Goal: Task Accomplishment & Management: Manage account settings

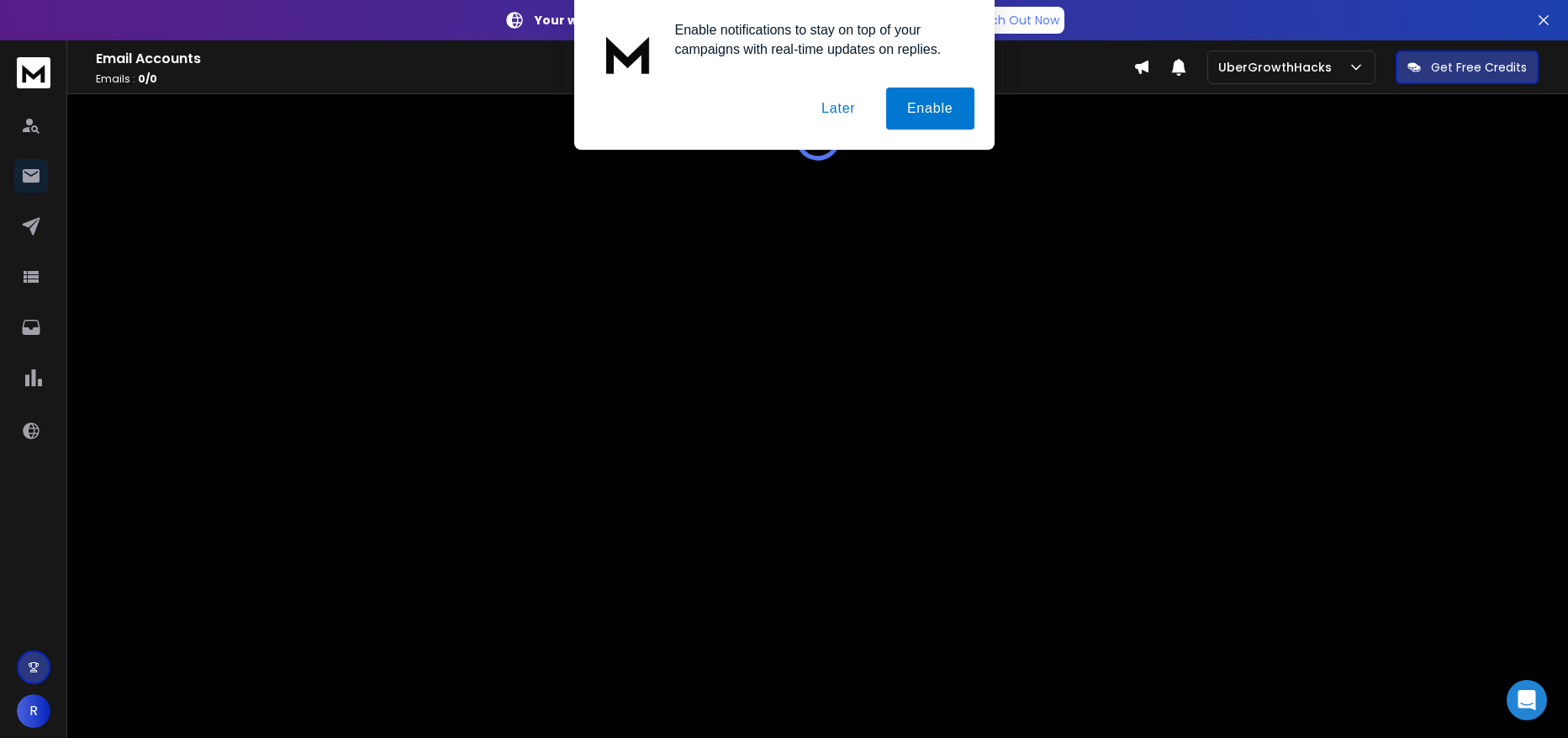
click at [848, 112] on button "Later" at bounding box center [838, 109] width 76 height 42
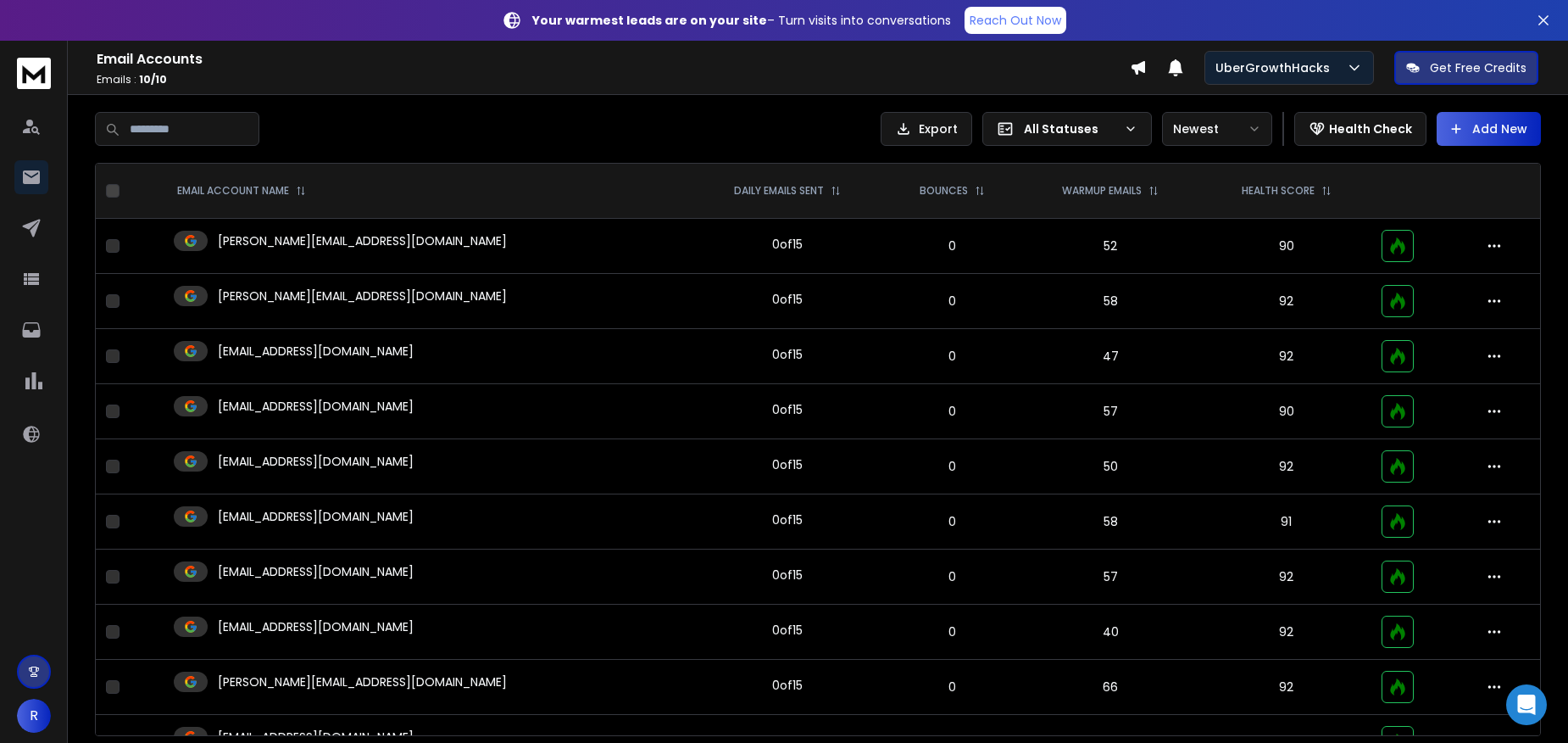
click at [1304, 77] on button "UberGrowthHacks" at bounding box center [1289, 67] width 170 height 34
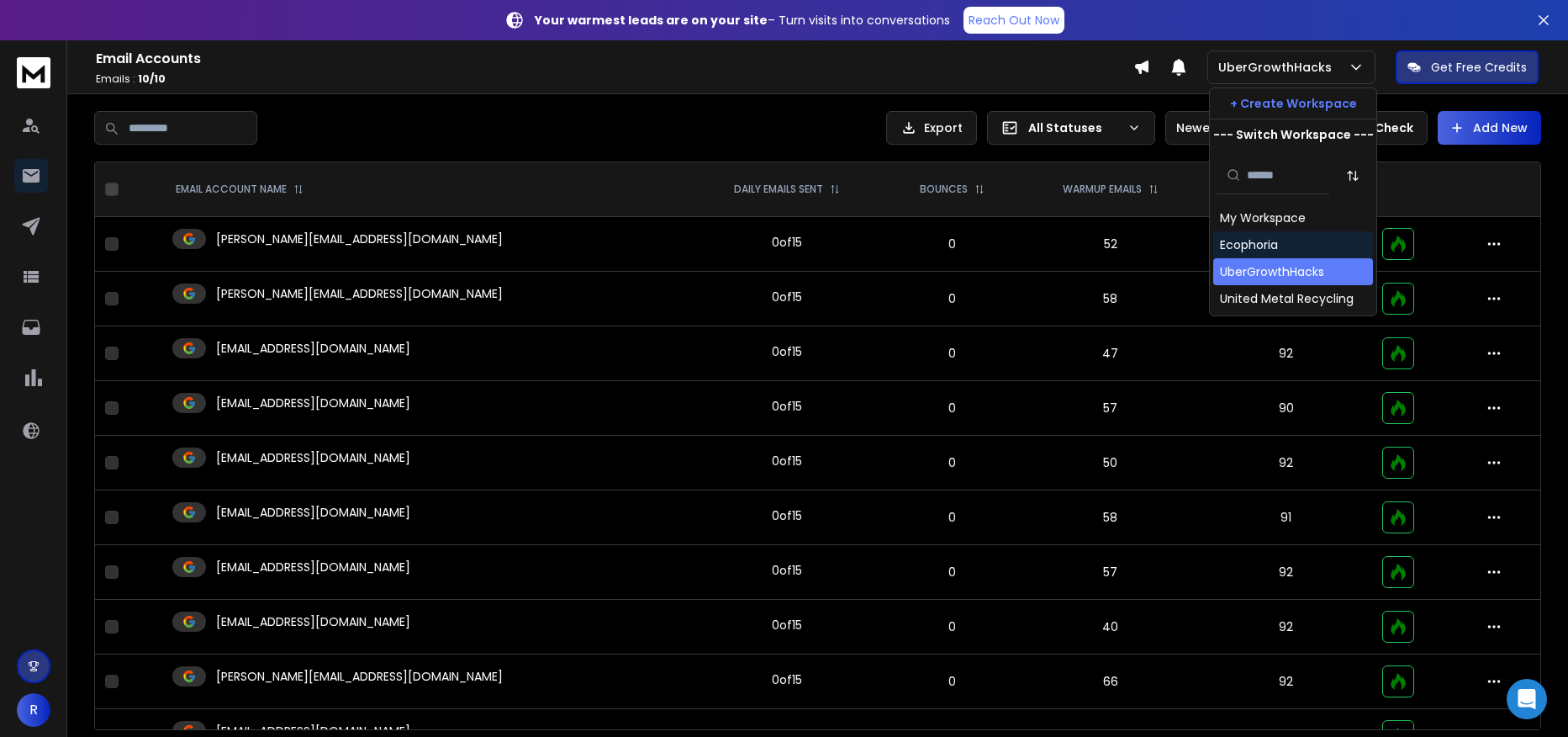
click at [1264, 248] on div "Ecophoria" at bounding box center [1249, 244] width 58 height 16
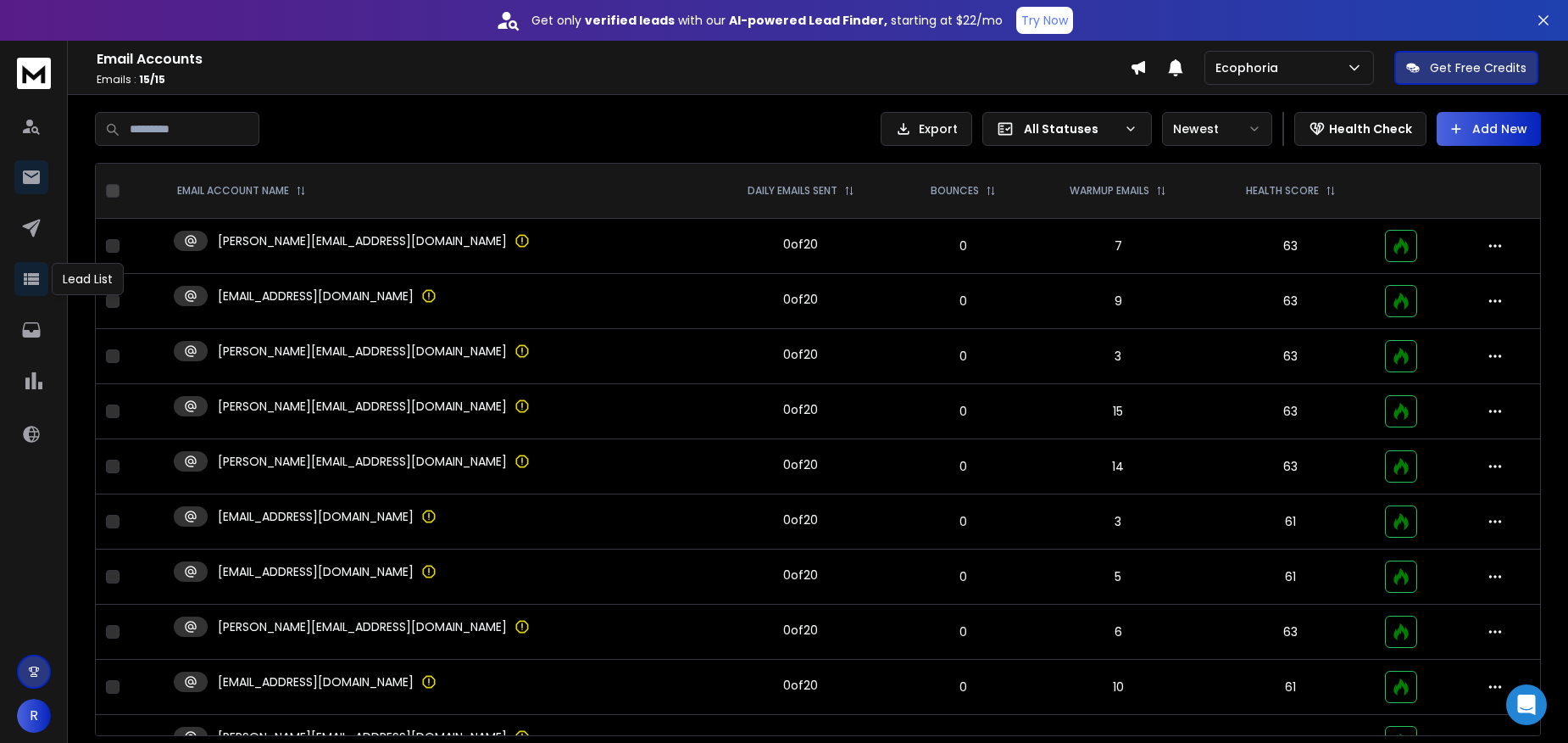
click at [31, 282] on icon at bounding box center [31, 279] width 16 height 12
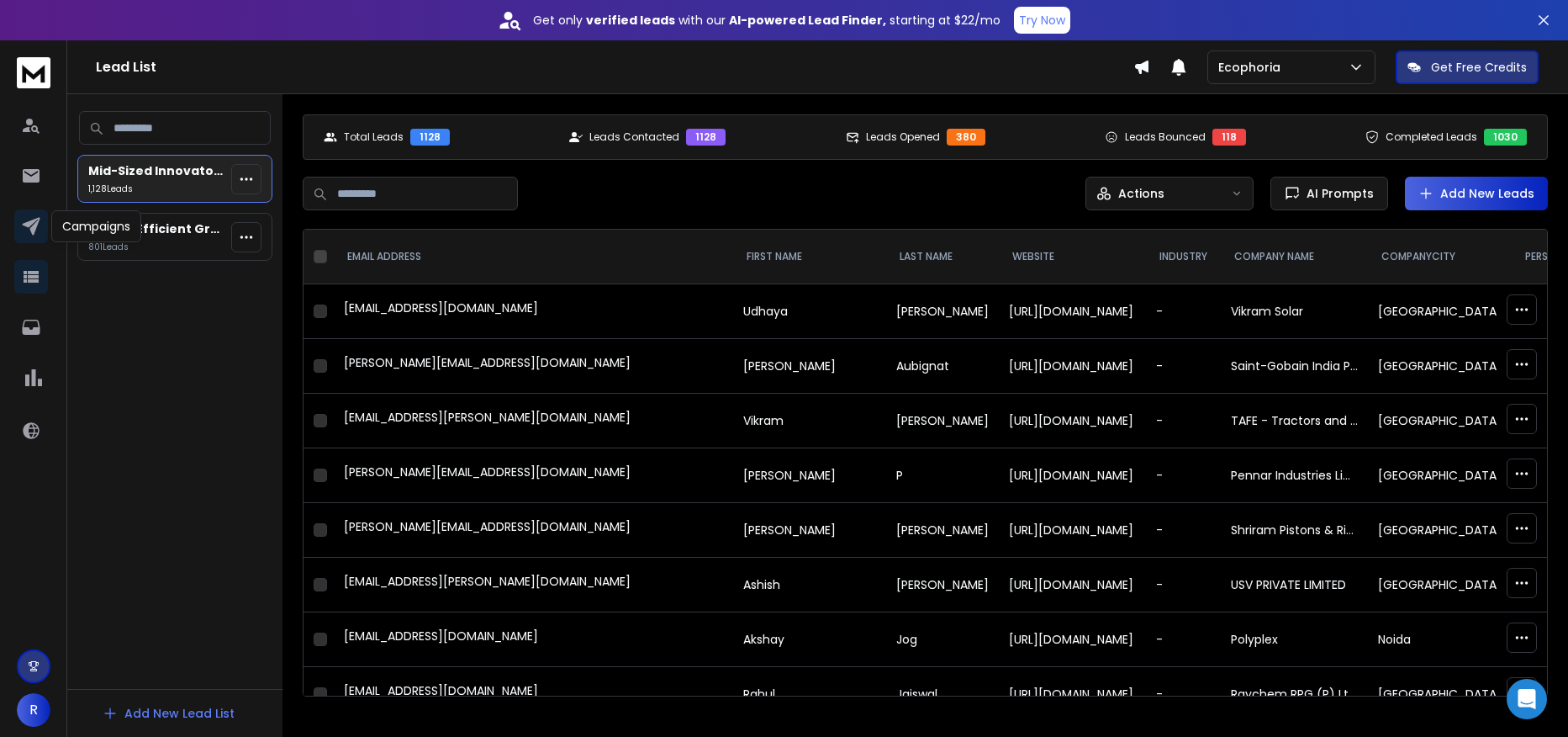
click at [38, 229] on icon at bounding box center [31, 225] width 20 height 20
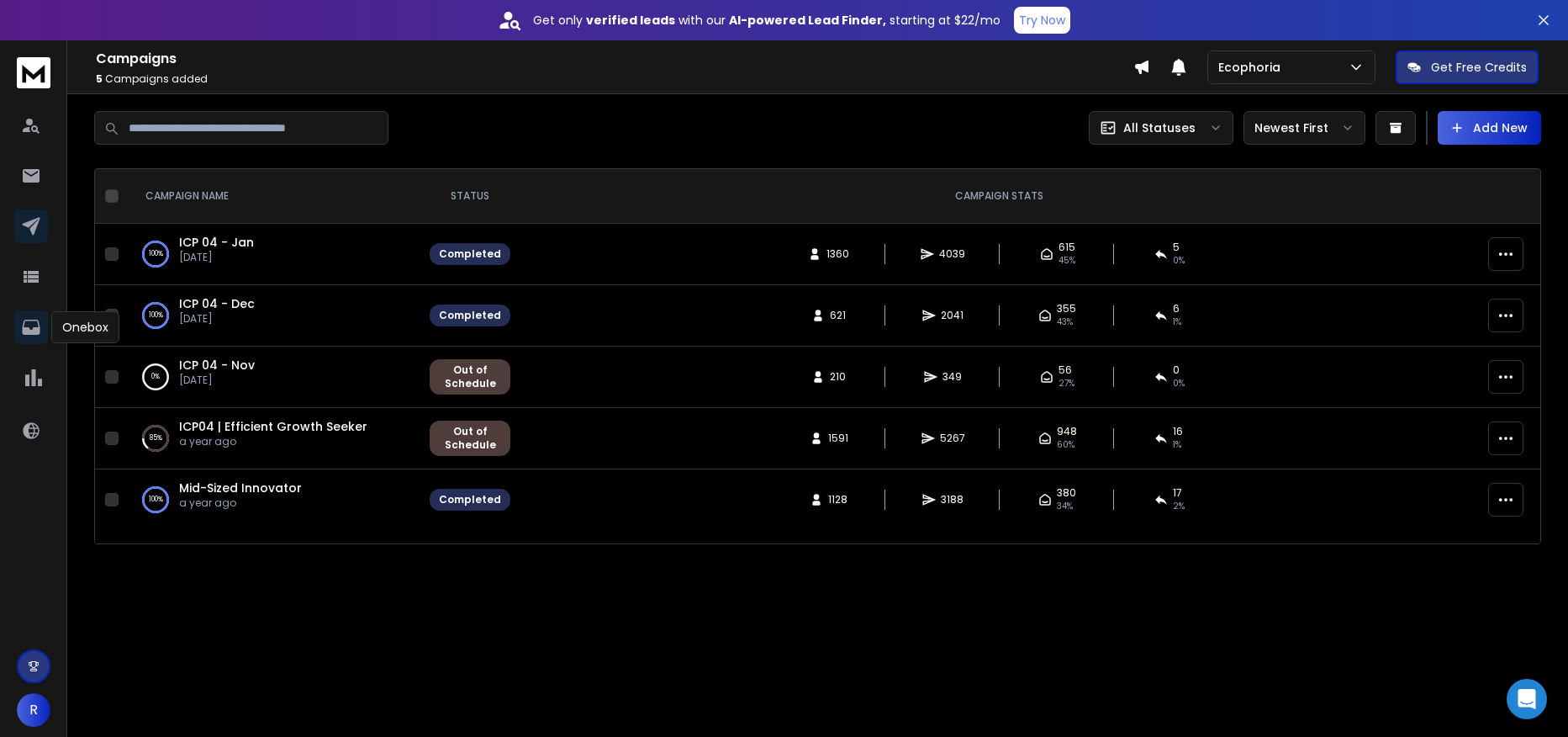
click at [32, 332] on icon at bounding box center [31, 328] width 17 height 15
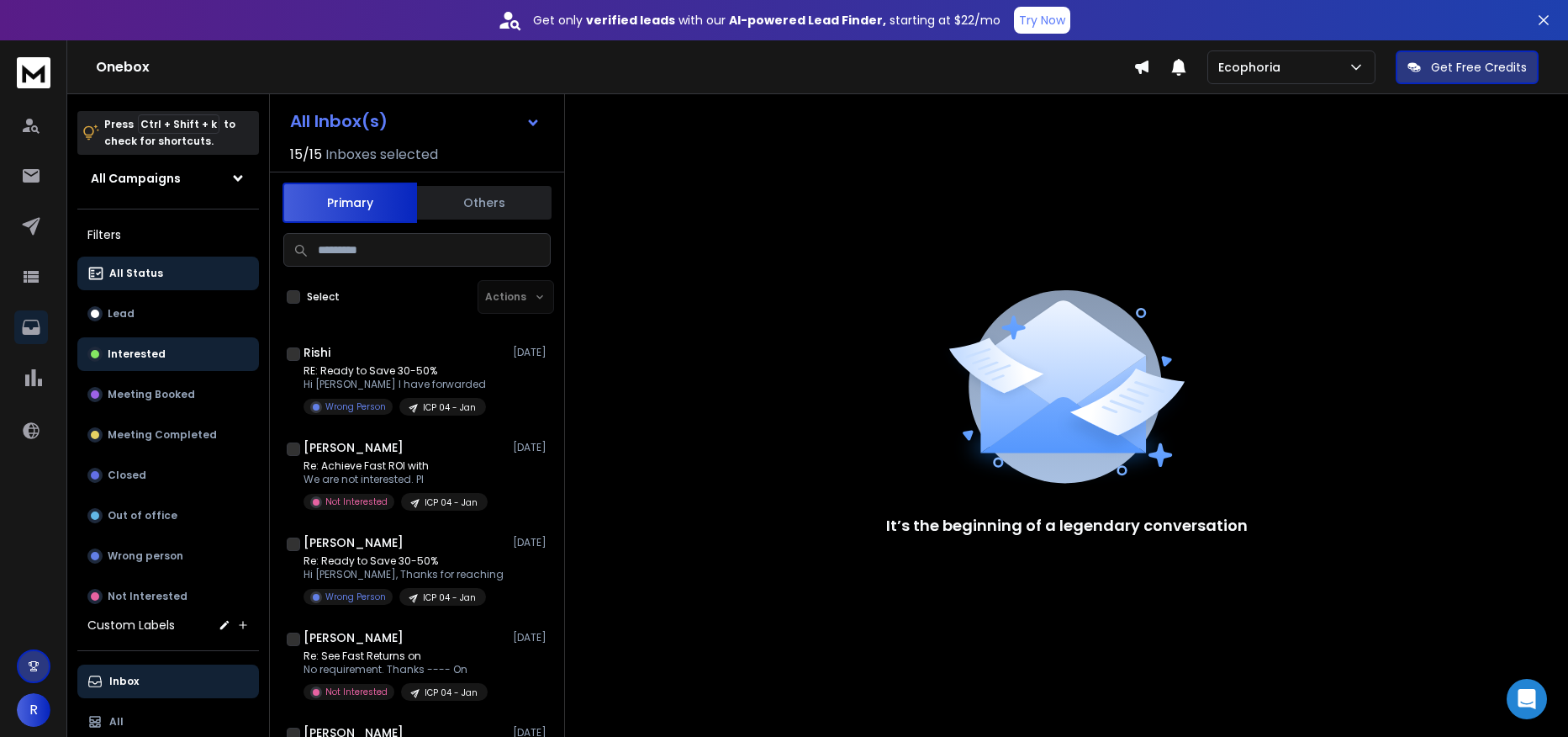
click at [139, 357] on p "Interested" at bounding box center [137, 355] width 58 height 13
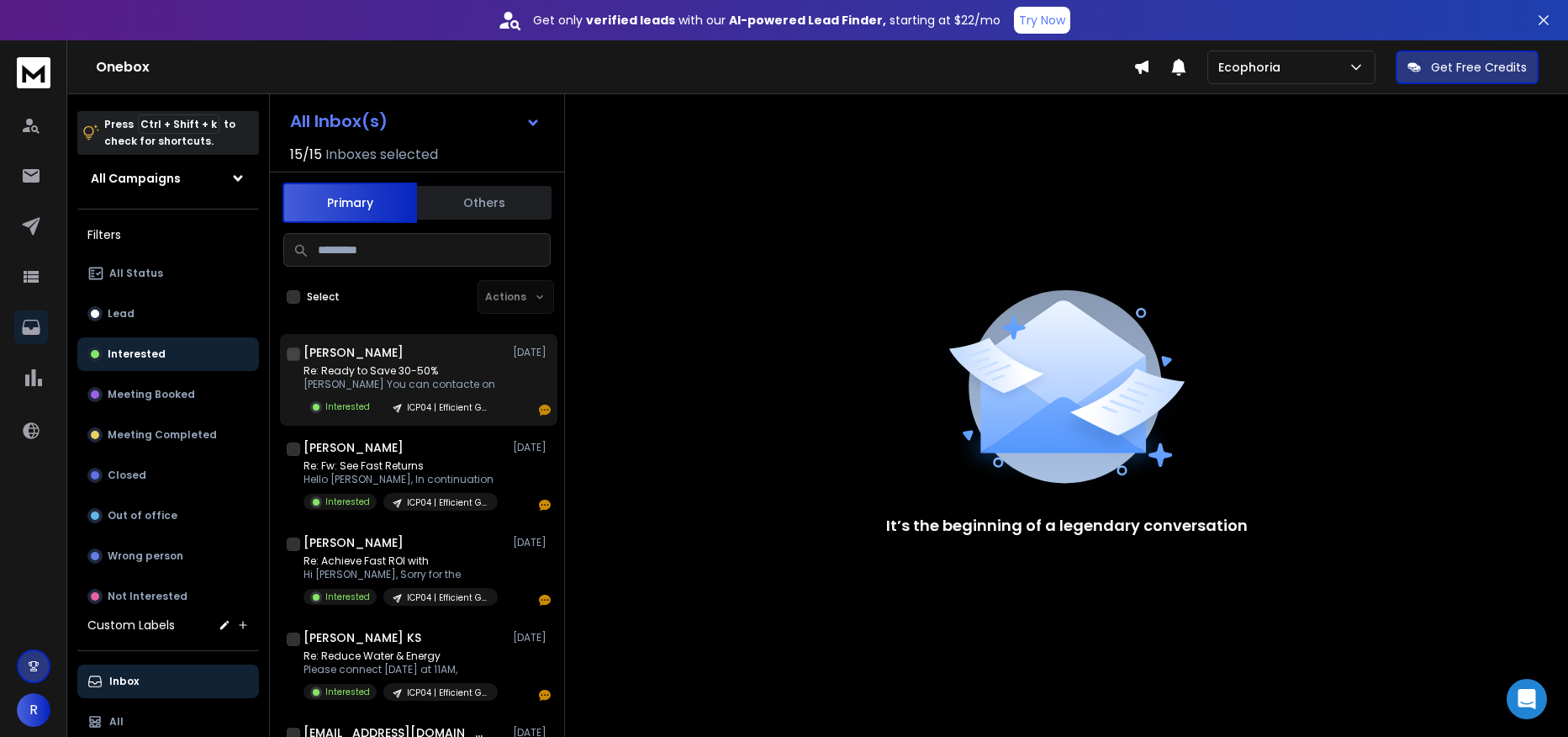
click at [375, 366] on p "Re: Ready to Save 30-50%" at bounding box center [401, 371] width 195 height 13
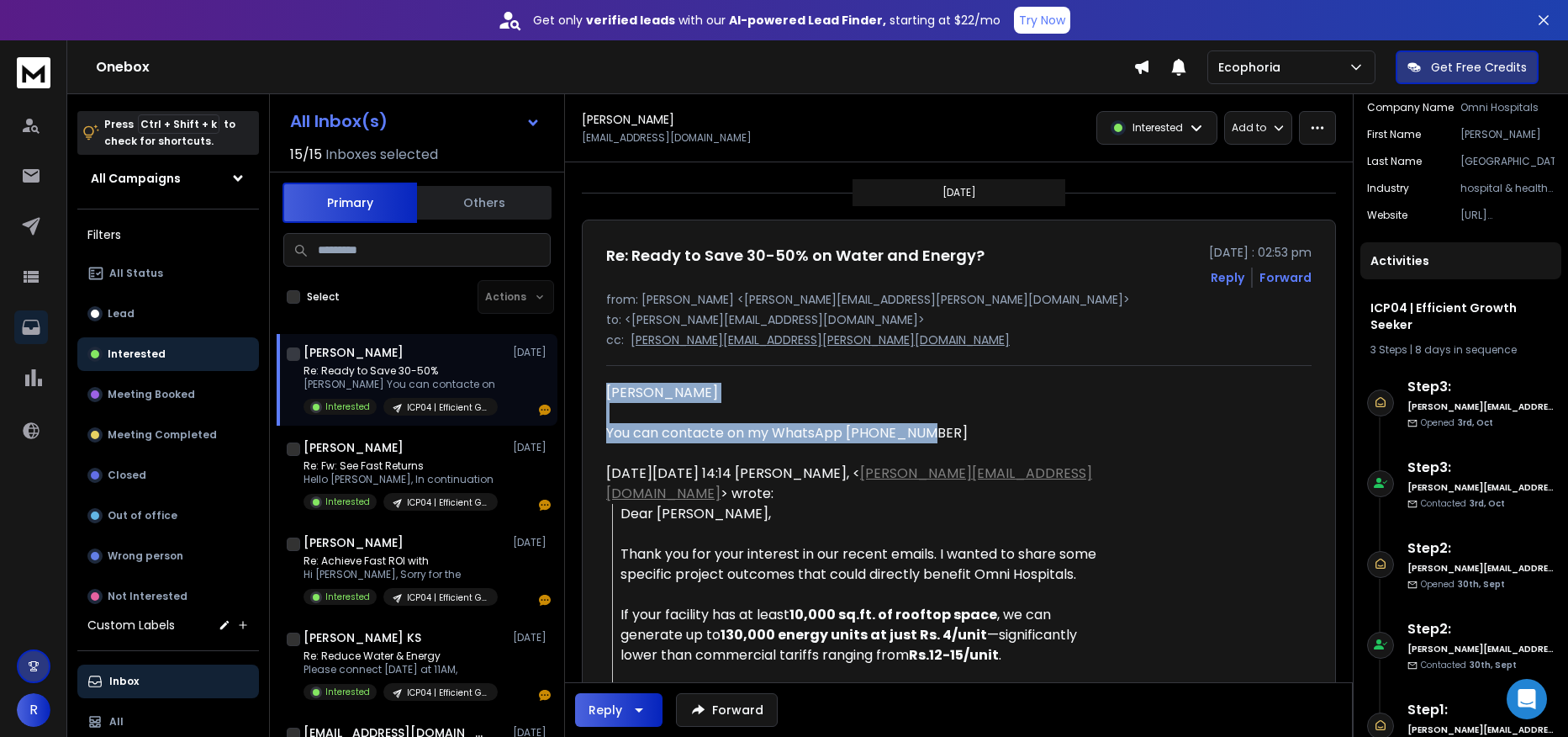
drag, startPoint x: 607, startPoint y: 393, endPoint x: 1009, endPoint y: 436, distance: 404.3
click at [1009, 436] on div "Niki You can contacte on my WhatsApp 8712123967" at bounding box center [852, 412] width 491 height 61
drag, startPoint x: 1009, startPoint y: 436, endPoint x: 940, endPoint y: 423, distance: 70.2
click at [940, 423] on div "You can contacte on my WhatsApp 8712123967" at bounding box center [852, 433] width 491 height 20
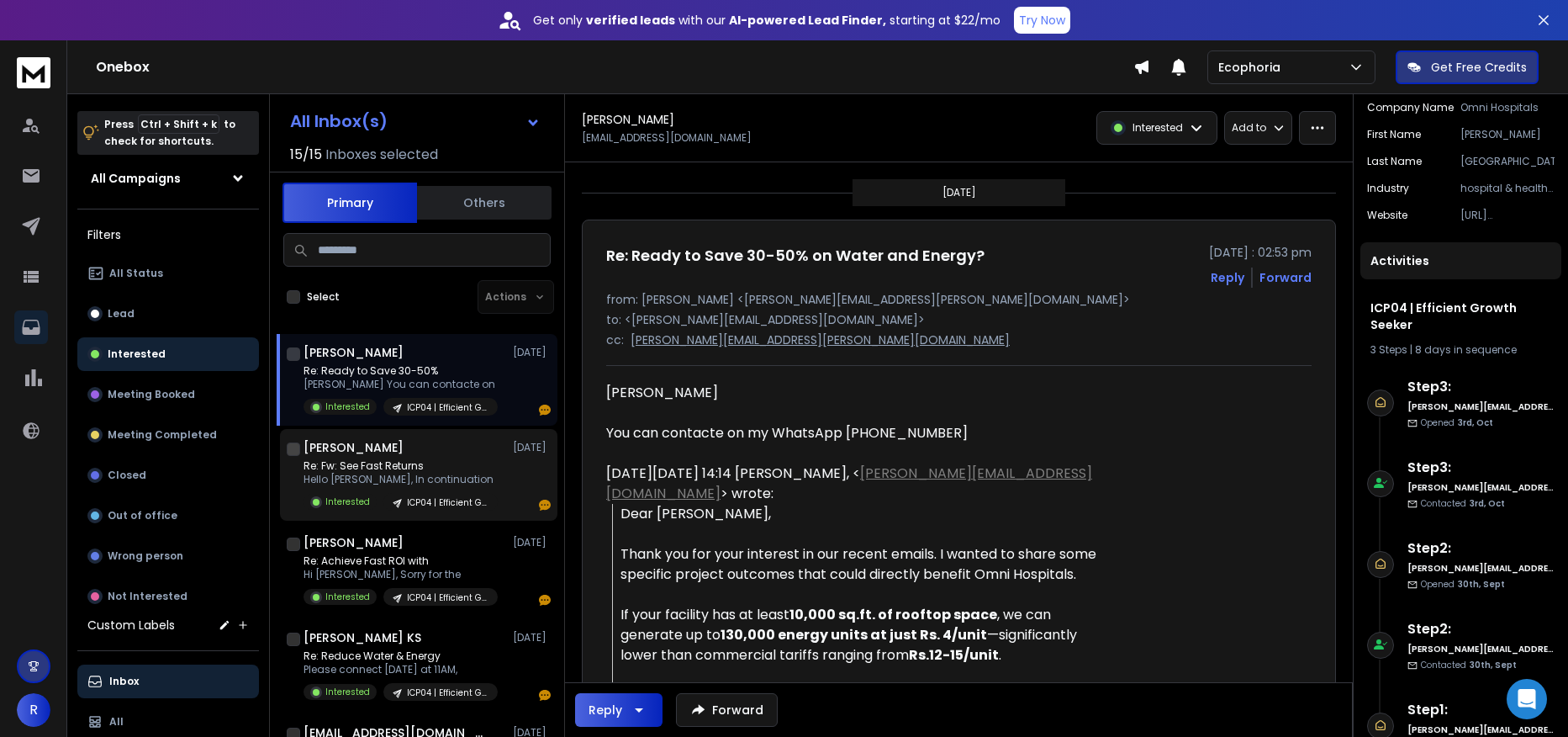
click at [375, 475] on p "Hello Niki Nirvikalpa, In continuation" at bounding box center [401, 480] width 195 height 13
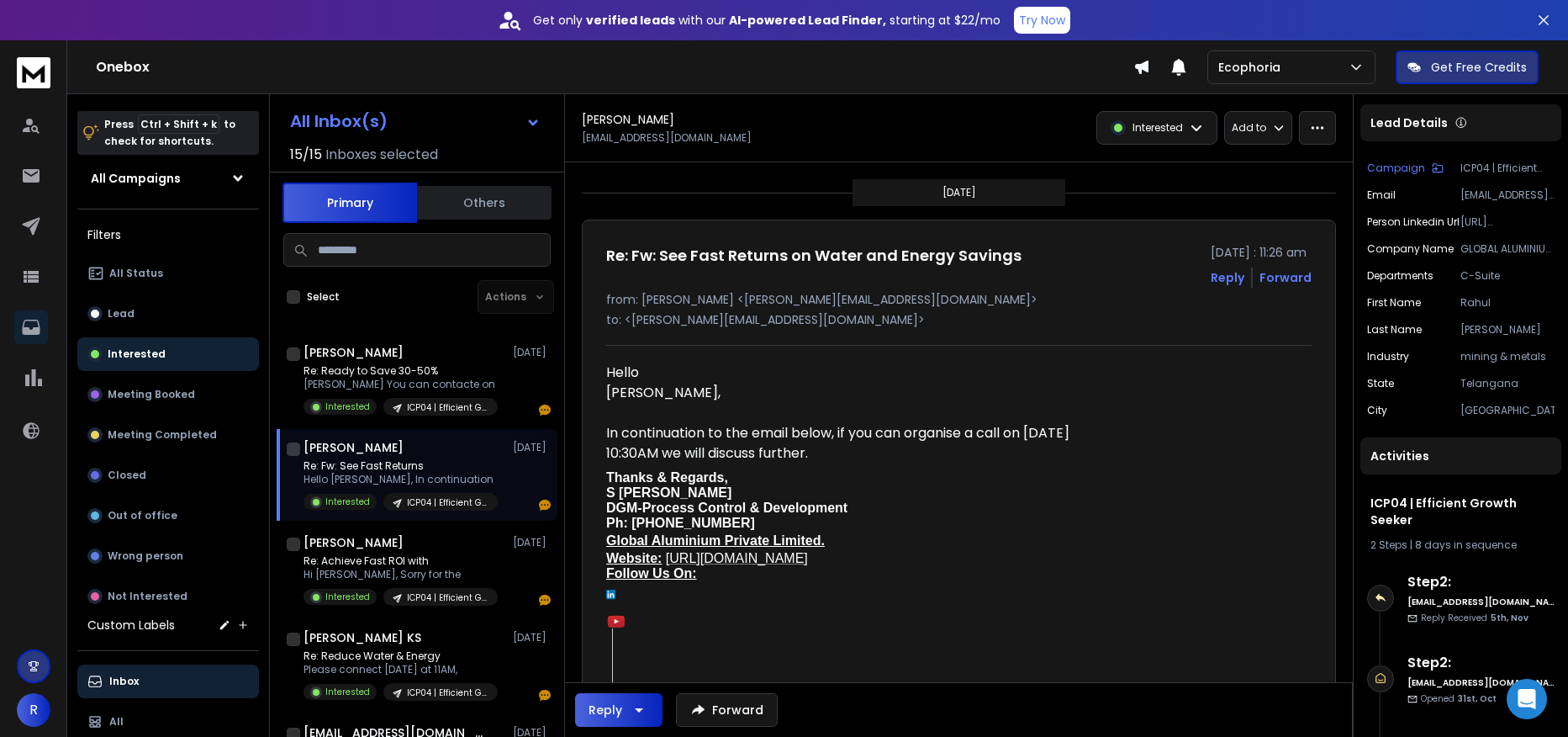
drag, startPoint x: 854, startPoint y: 452, endPoint x: 695, endPoint y: 428, distance: 160.8
click at [695, 428] on div "In continuation to the email below, if you can organise a call on 6th Nov 24 at…" at bounding box center [852, 525] width 491 height 205
click at [928, 544] on div "Thanks & Regards, S Rakesh Singh DGM-Process Control & Development Ph: +91-9154…" at bounding box center [852, 545] width 491 height 165
drag, startPoint x: 643, startPoint y: 513, endPoint x: 835, endPoint y: 512, distance: 192.0
click at [835, 512] on div "Thanks & Regards, S Rakesh Singh DGM-Process Control & Development Ph: +91-9154…" at bounding box center [852, 545] width 491 height 165
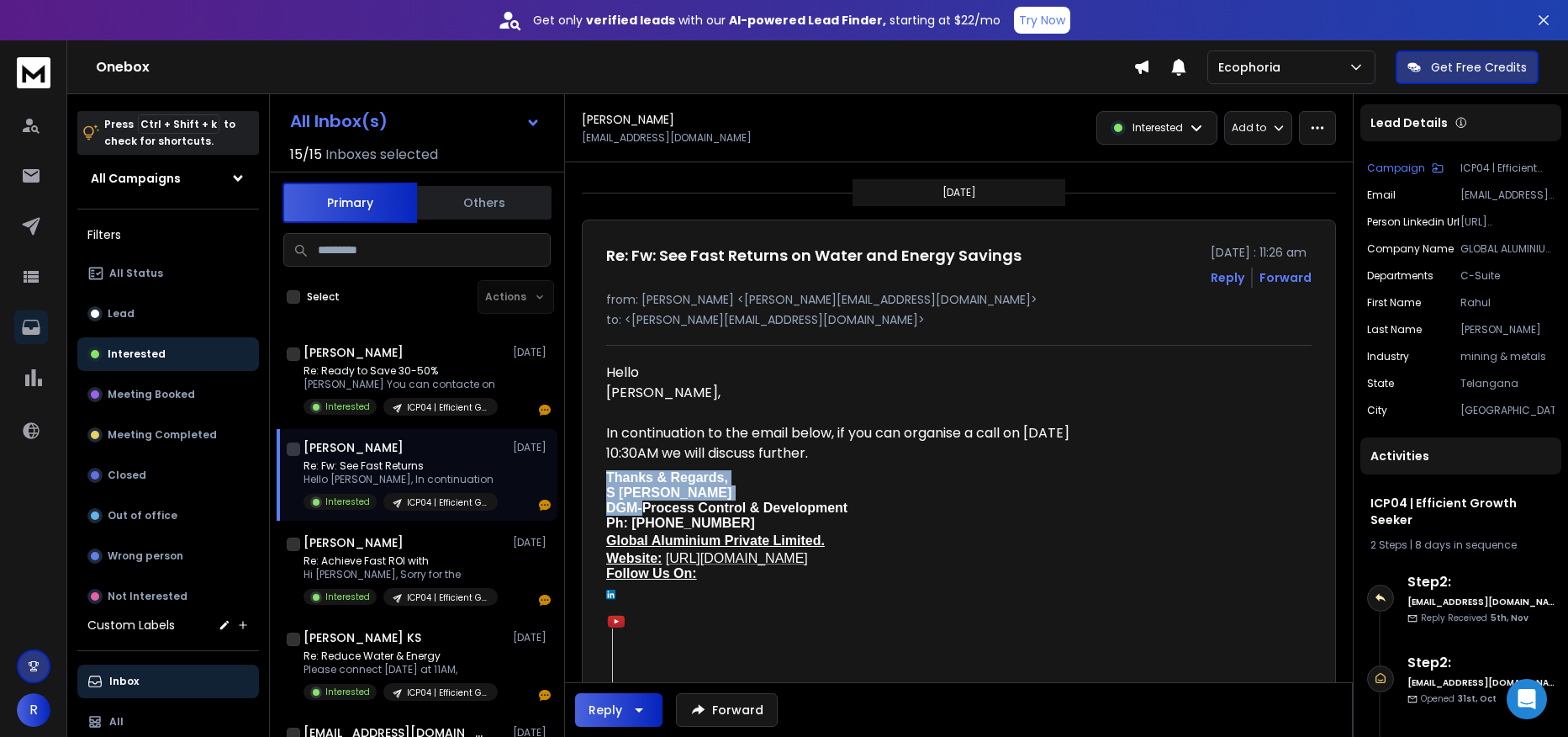
drag, startPoint x: 835, startPoint y: 512, endPoint x: 898, endPoint y: 536, distance: 67.4
click at [898, 536] on div "Thanks & Regards, S Rakesh Singh DGM-Process Control & Development Ph: +91-9154…" at bounding box center [852, 545] width 491 height 165
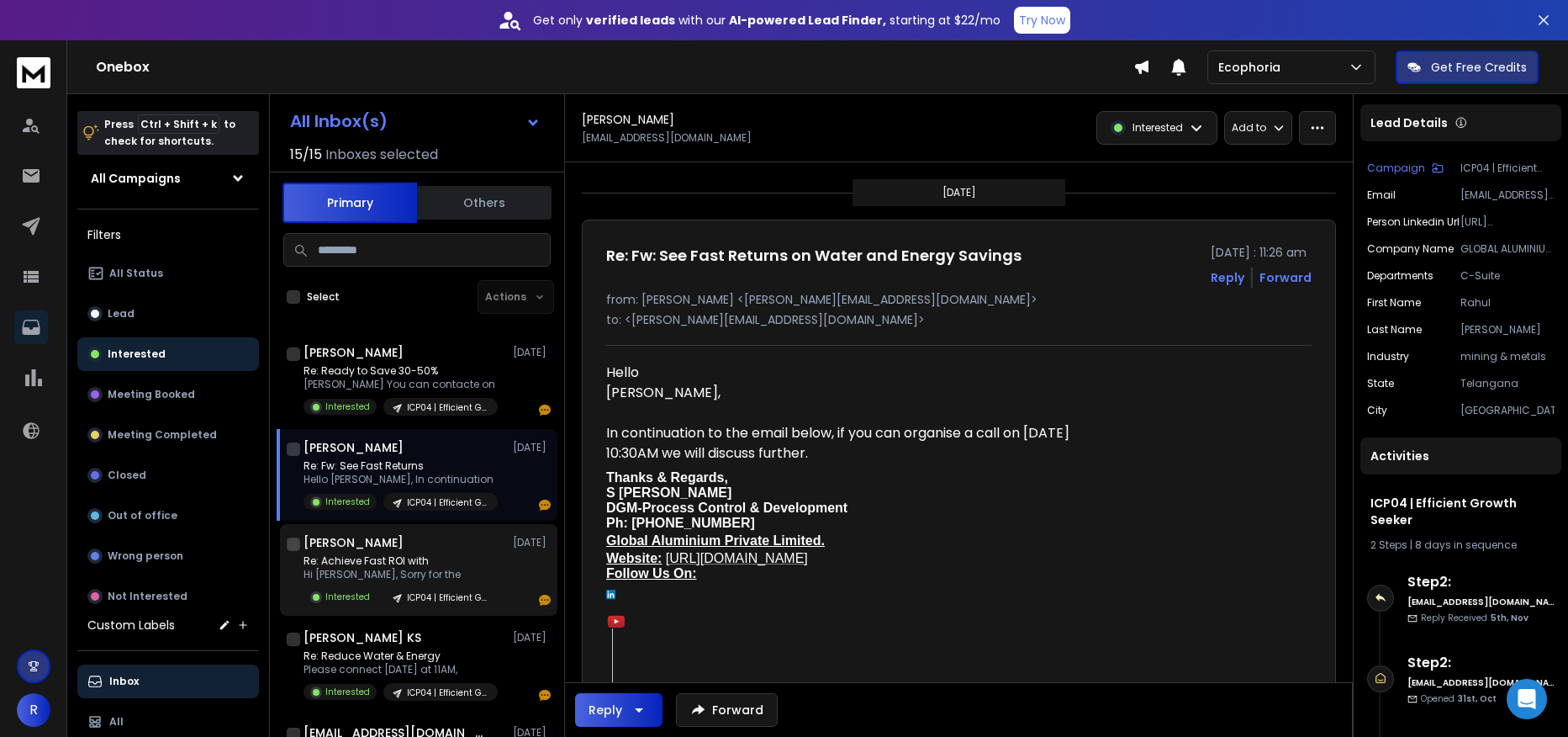
click at [428, 546] on div "Suneet Mehrotra 23 Oct, 2024" at bounding box center [427, 541] width 248 height 16
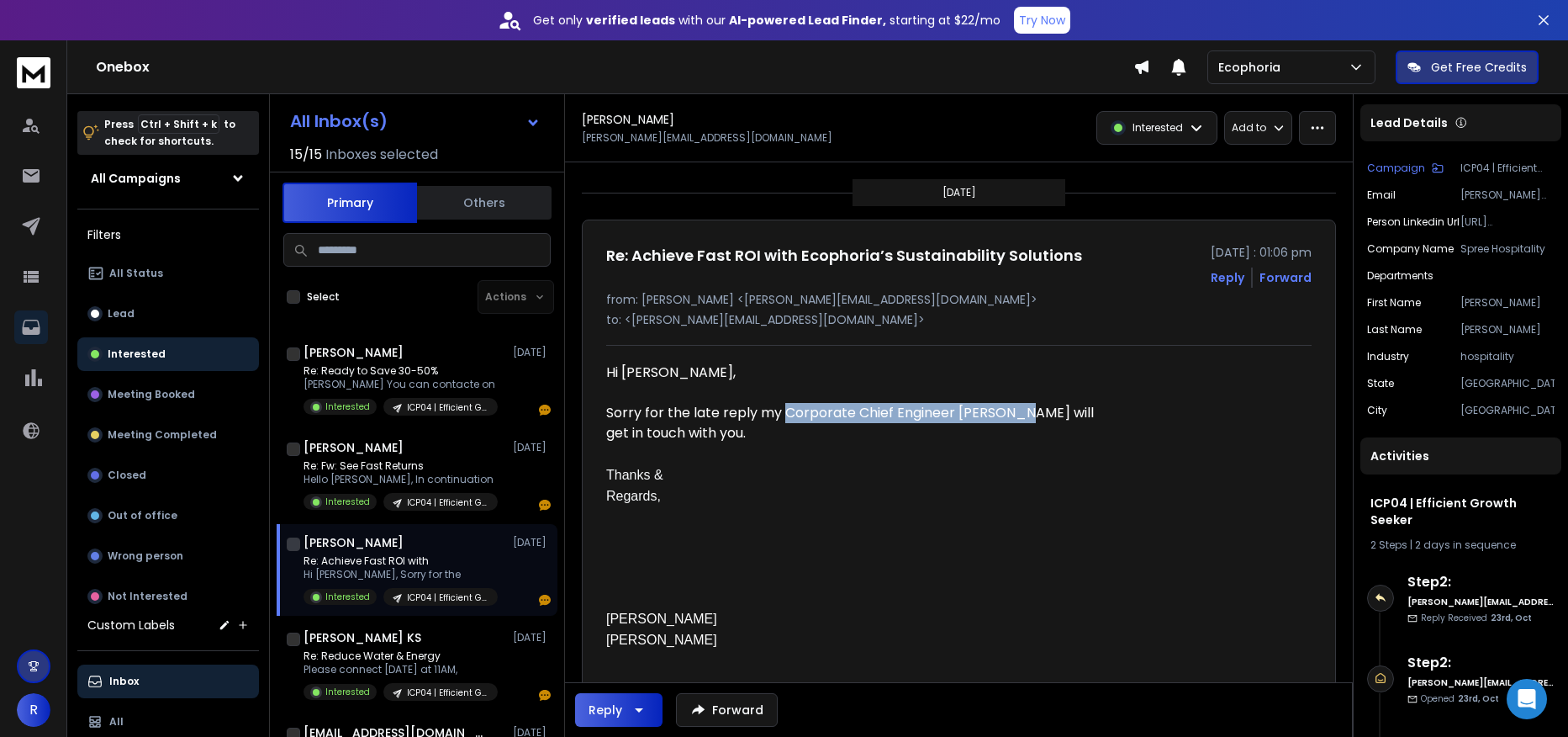
drag, startPoint x: 786, startPoint y: 414, endPoint x: 1016, endPoint y: 414, distance: 230.0
click at [1016, 414] on div "Sorry for the late reply my Corporate Chief Engineer Mr Niteen will get in touc…" at bounding box center [852, 423] width 491 height 40
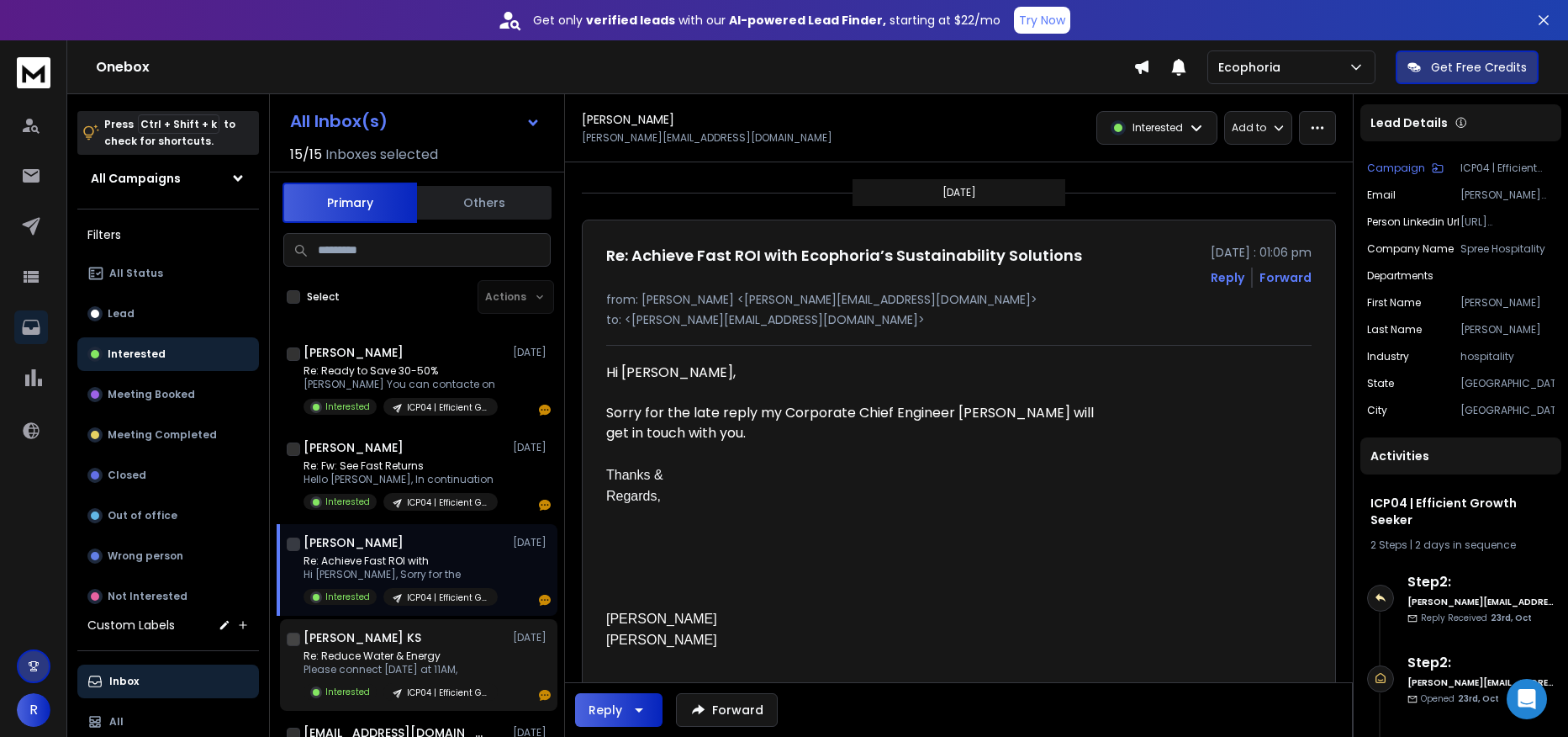
click at [357, 641] on h1 "Yashaswini KS" at bounding box center [362, 637] width 118 height 16
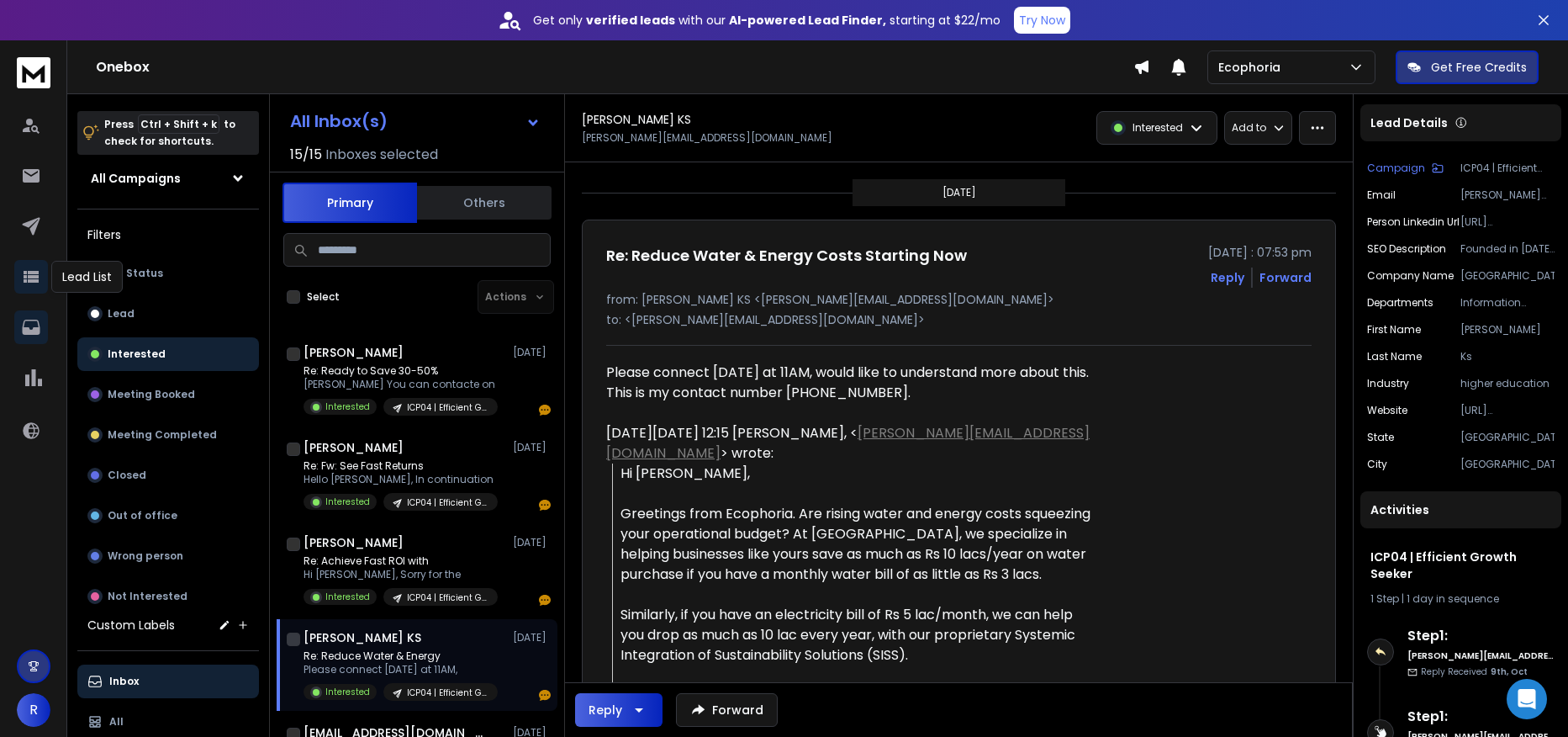
click at [39, 282] on icon at bounding box center [31, 276] width 20 height 20
